Goal: Navigation & Orientation: Find specific page/section

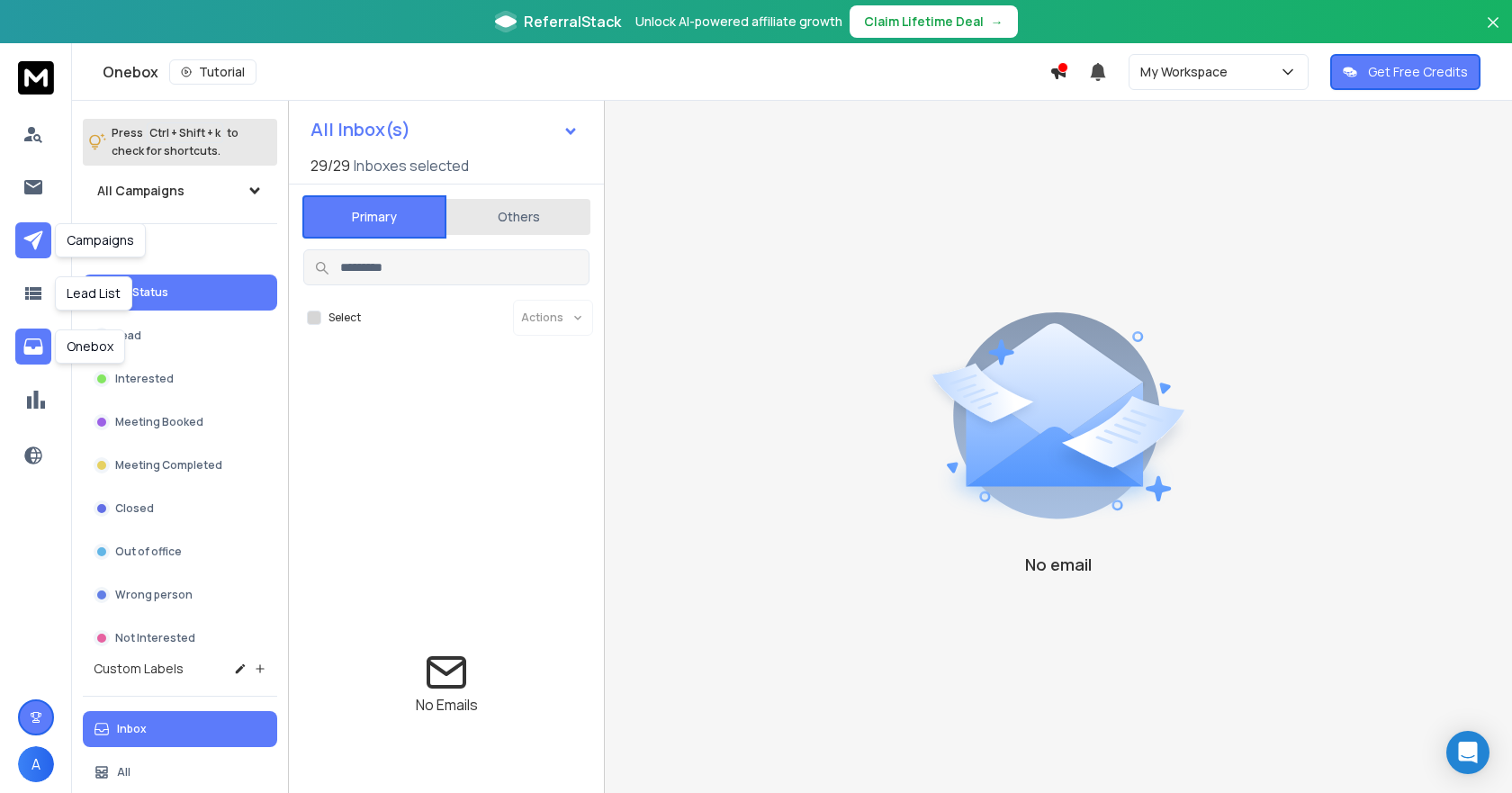
drag, startPoint x: 0, startPoint y: 0, endPoint x: 33, endPoint y: 236, distance: 238.3
click at [33, 236] on icon at bounding box center [32, 241] width 19 height 19
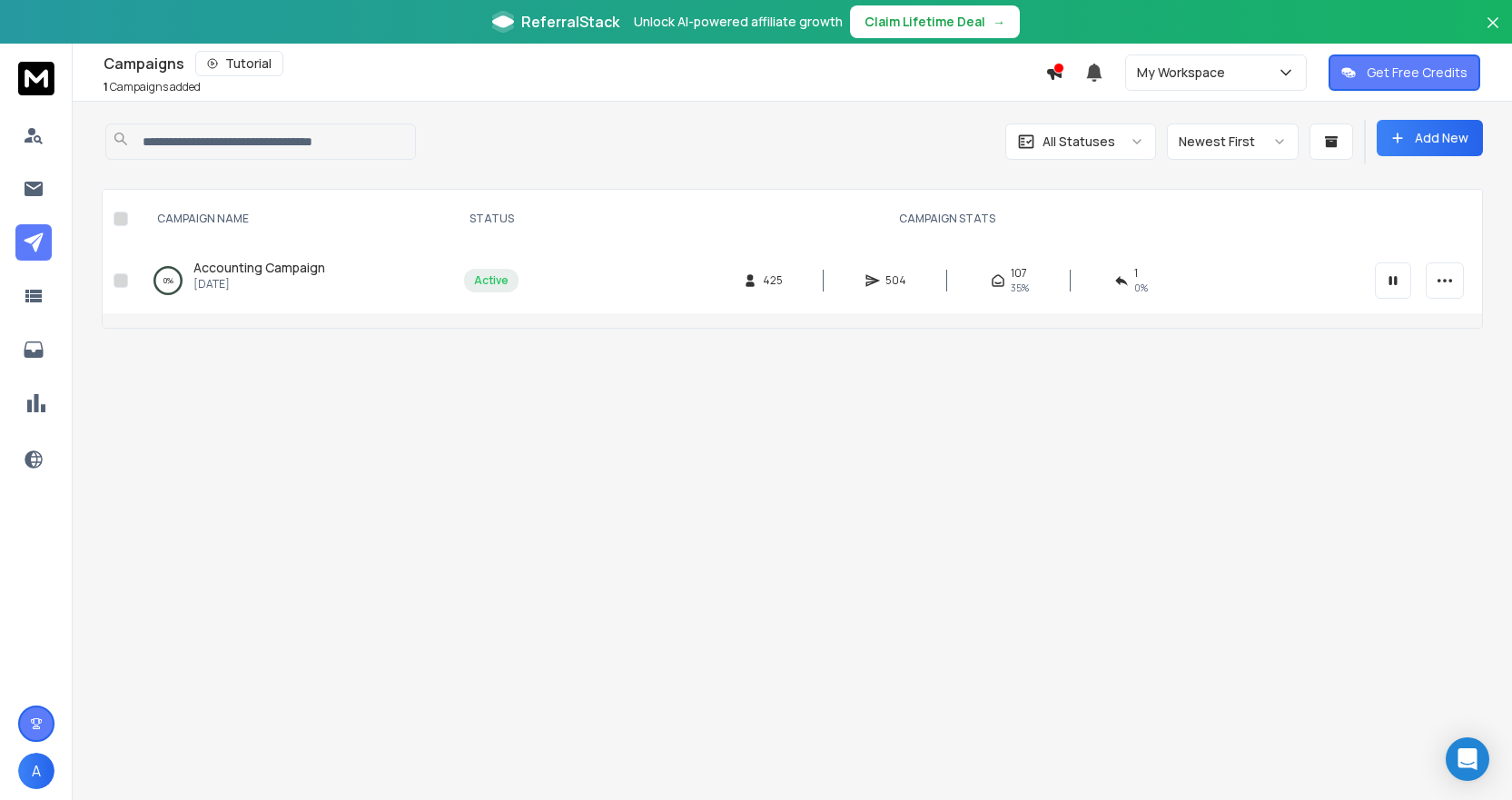
click at [1491, 21] on icon "Close banner" at bounding box center [1493, 23] width 11 height 11
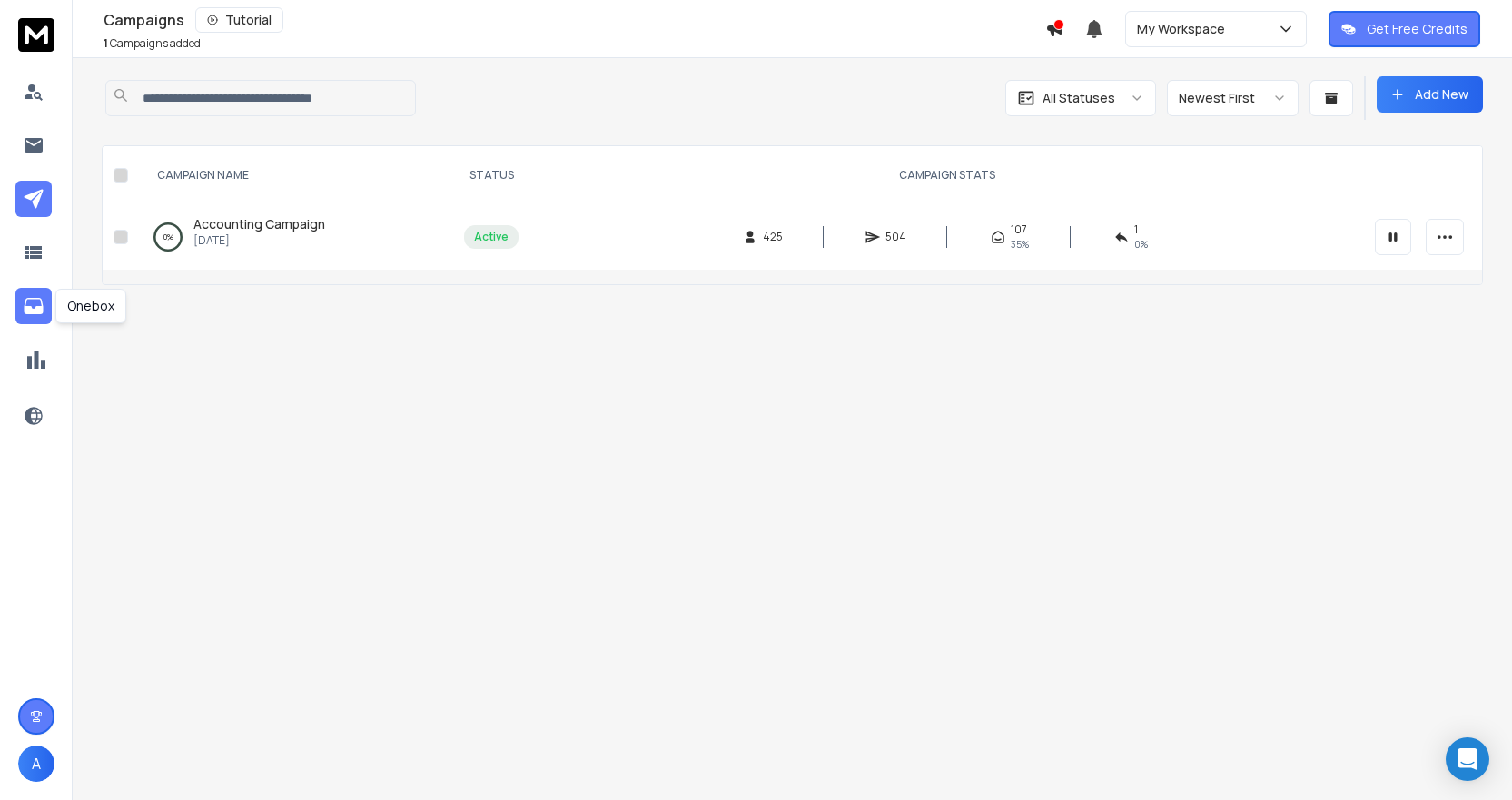
click at [27, 314] on icon at bounding box center [32, 306] width 19 height 17
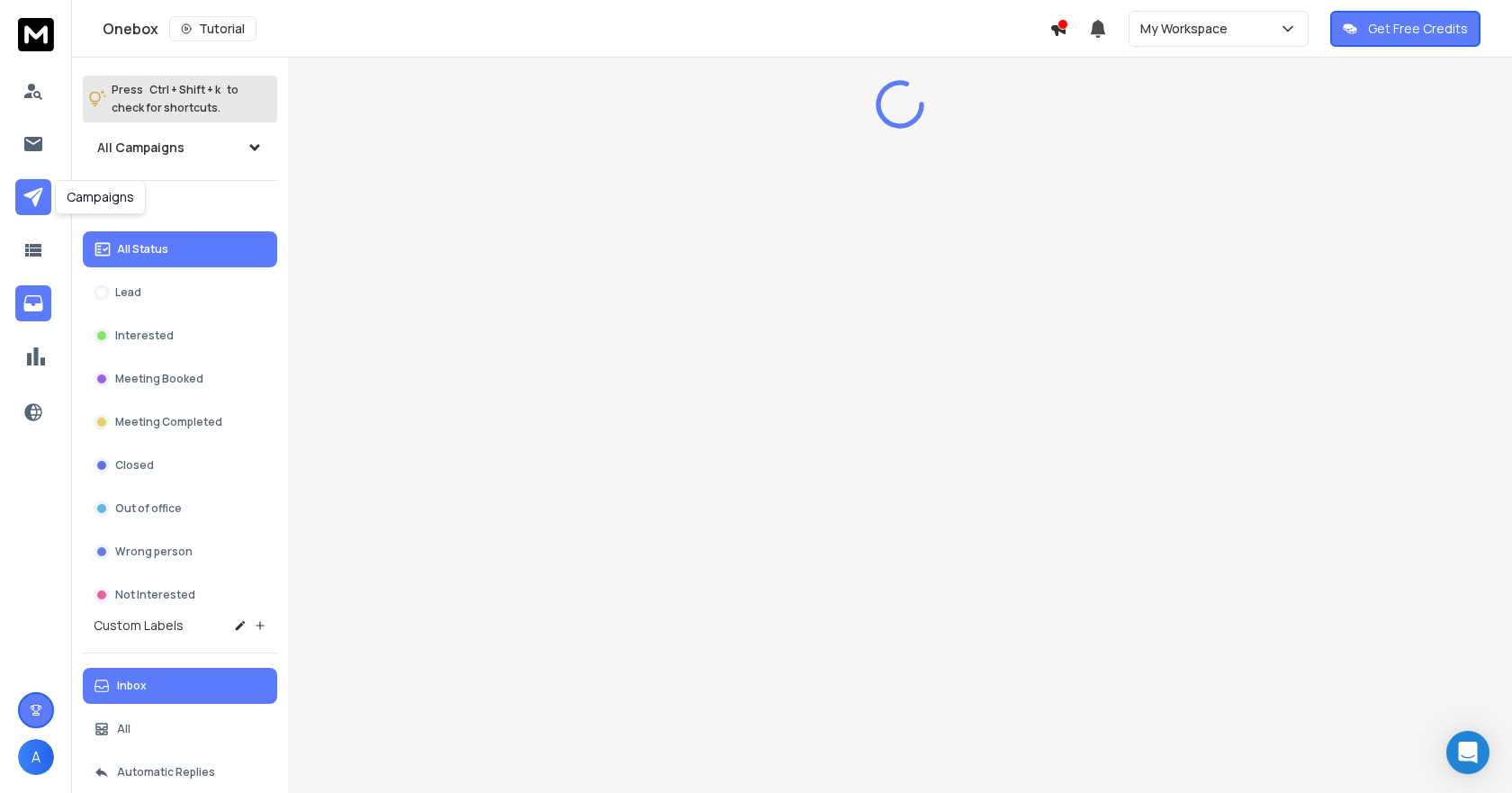
click at [29, 204] on icon at bounding box center [32, 197] width 21 height 21
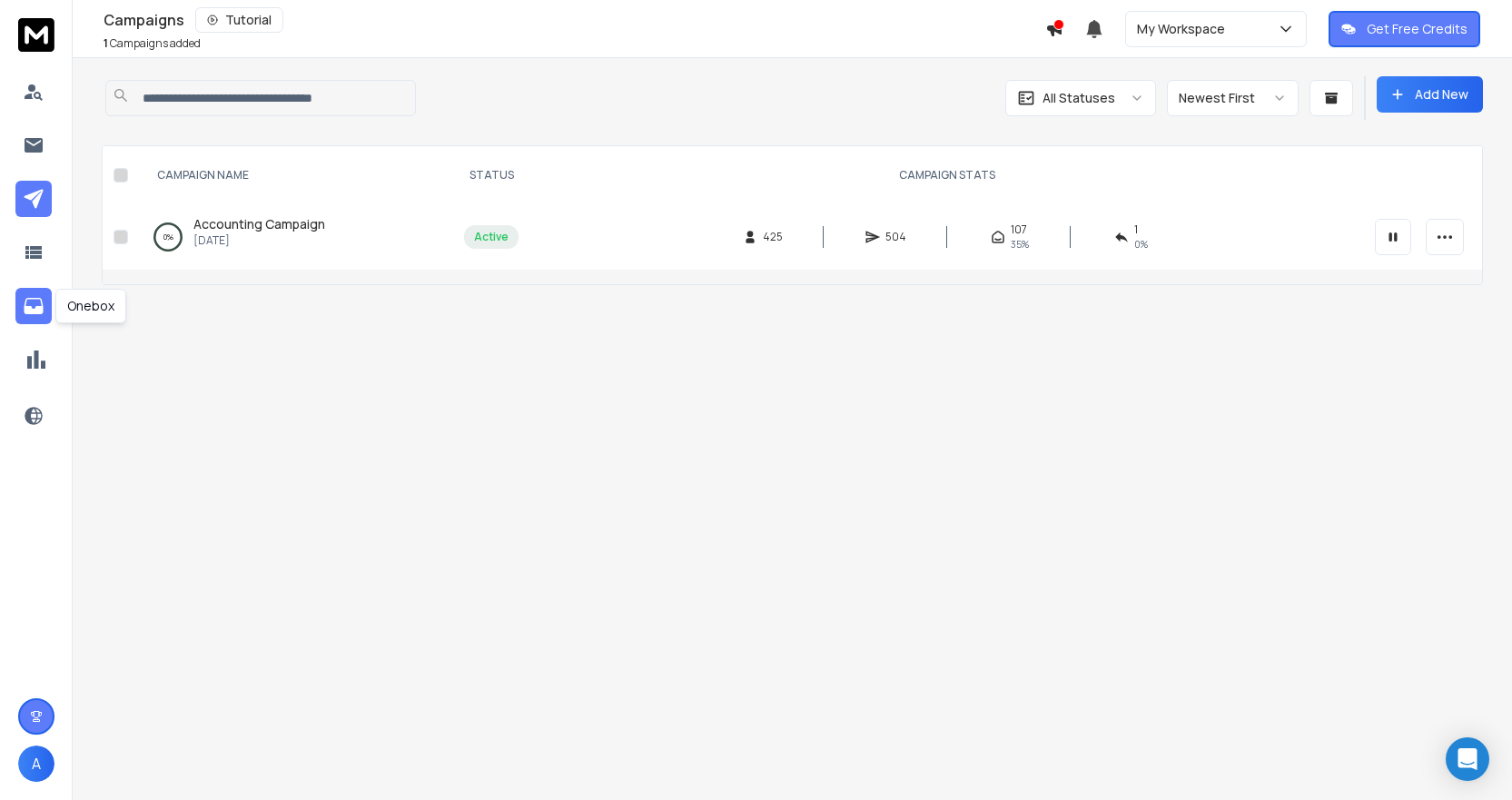
click at [24, 313] on icon at bounding box center [32, 306] width 19 height 17
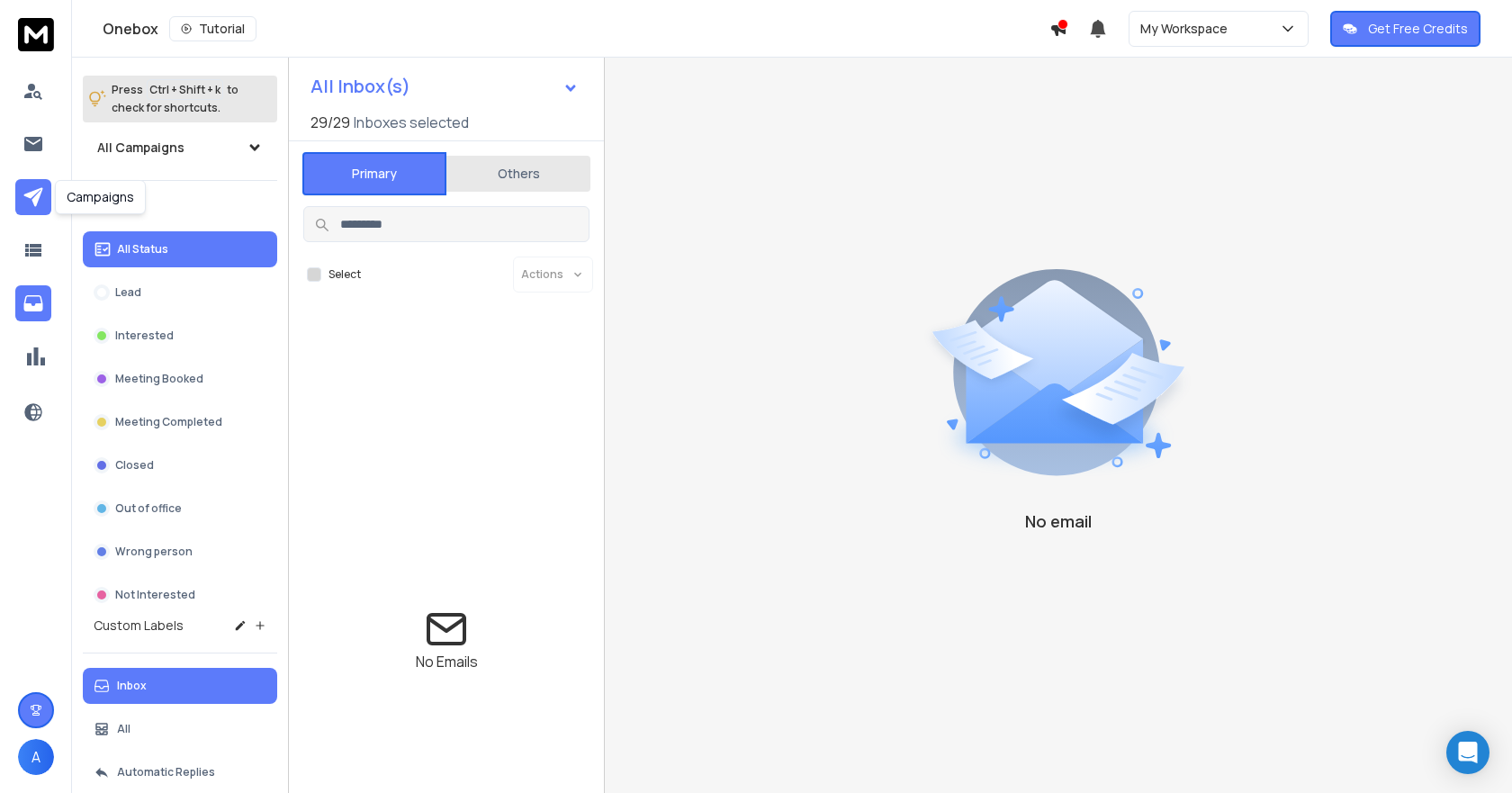
click at [45, 189] on link at bounding box center [33, 197] width 36 height 36
